Goal: Information Seeking & Learning: Check status

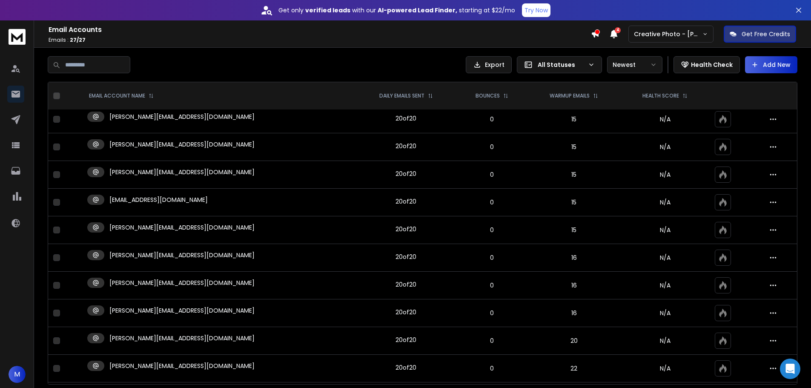
scroll to position [352, 0]
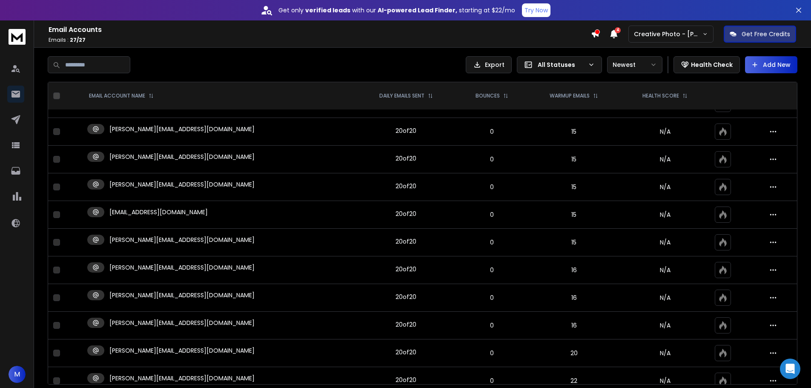
click at [355, 210] on td "20 of 20" at bounding box center [406, 212] width 102 height 22
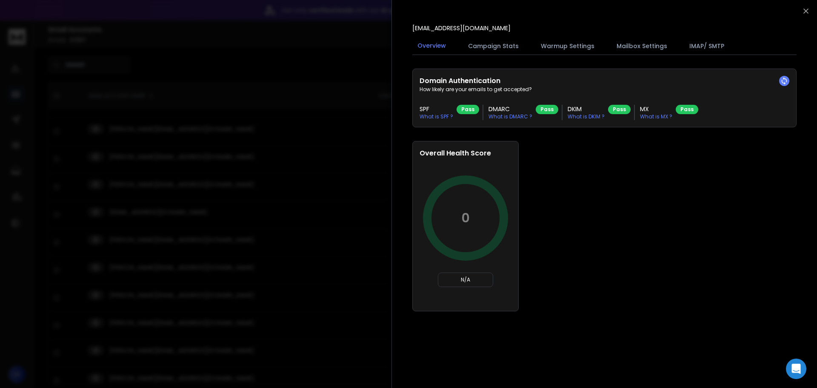
click at [268, 98] on div at bounding box center [408, 194] width 817 height 388
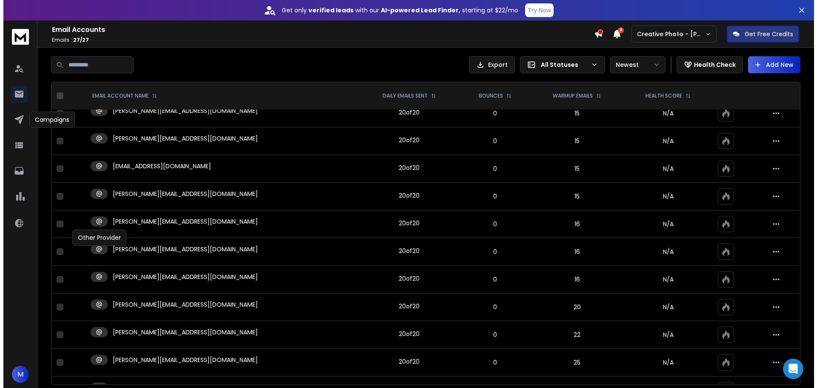
scroll to position [394, 0]
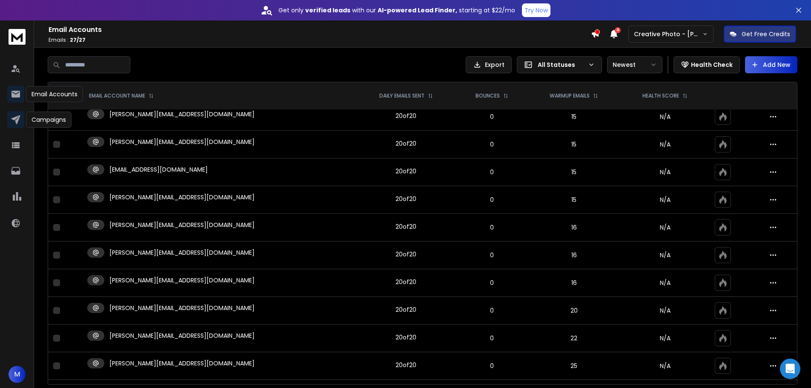
click at [17, 117] on icon at bounding box center [15, 119] width 9 height 9
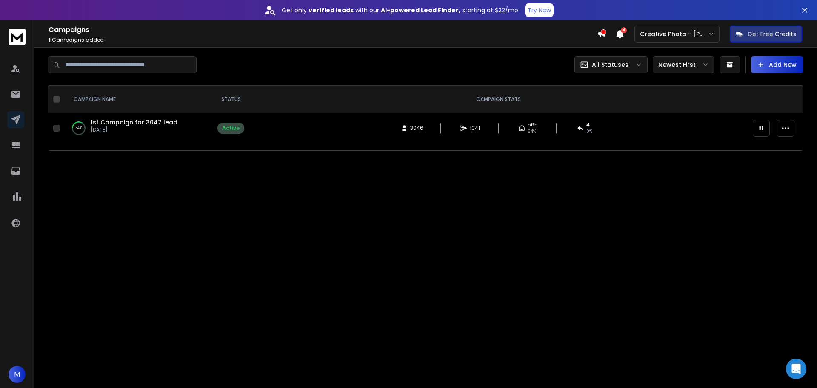
click at [135, 120] on span "1st Campaign for 3047 lead" at bounding box center [134, 122] width 87 height 9
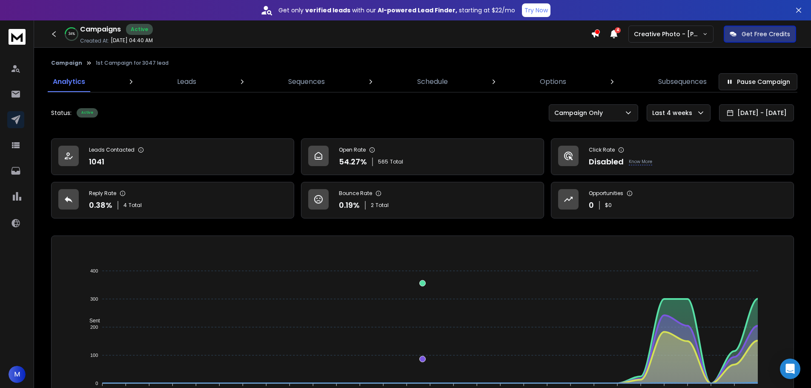
click at [134, 206] on span "Total" at bounding box center [135, 205] width 13 height 7
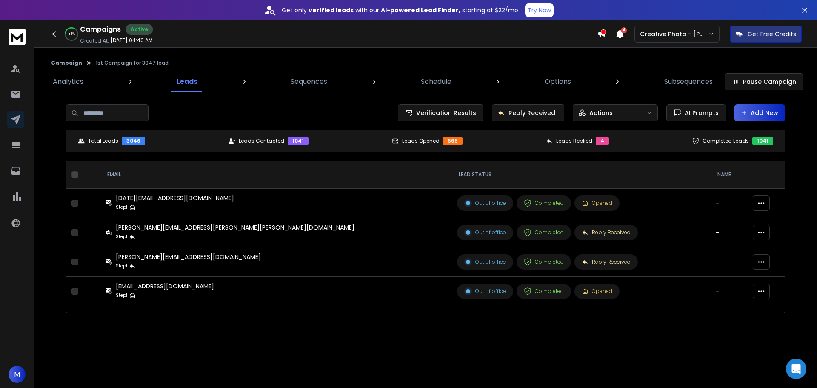
click at [163, 284] on div "fammirato@carpoint.it" at bounding box center [165, 286] width 98 height 9
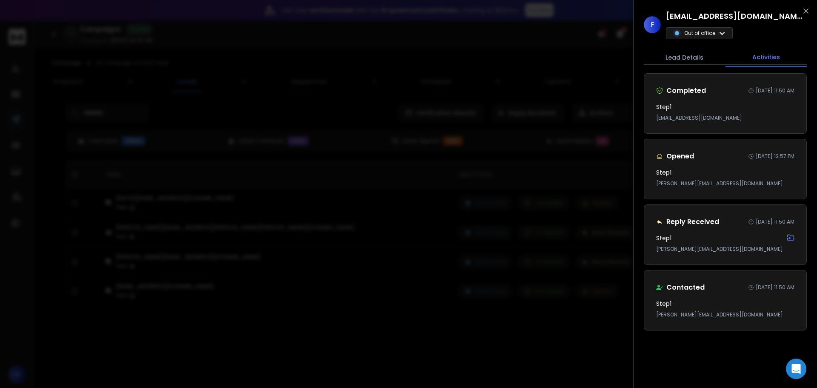
click at [771, 59] on button "Activities" at bounding box center [767, 58] width 82 height 20
click at [792, 239] on icon at bounding box center [791, 238] width 8 height 8
